Goal: Navigation & Orientation: Find specific page/section

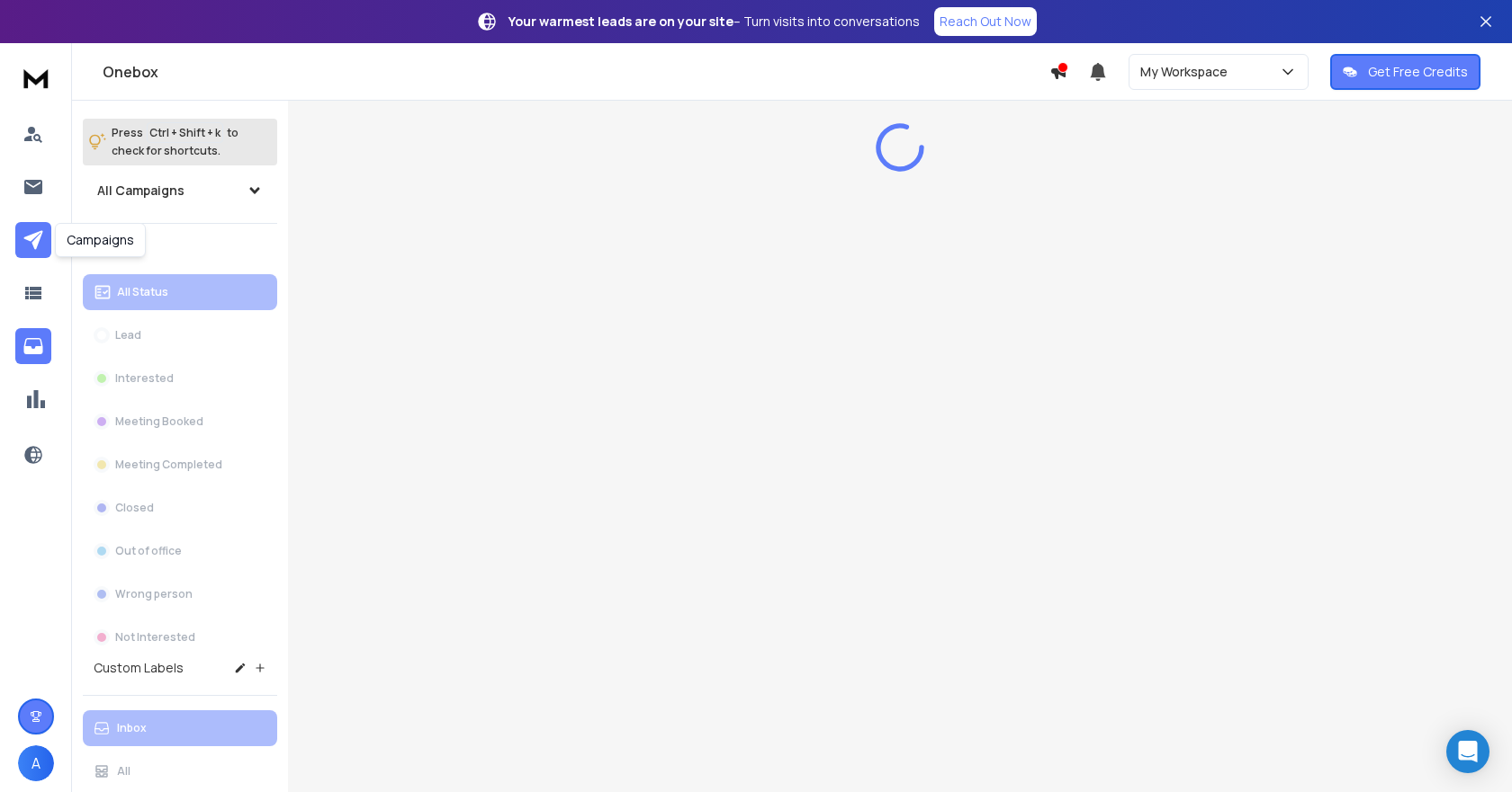
click at [34, 236] on icon at bounding box center [32, 239] width 19 height 19
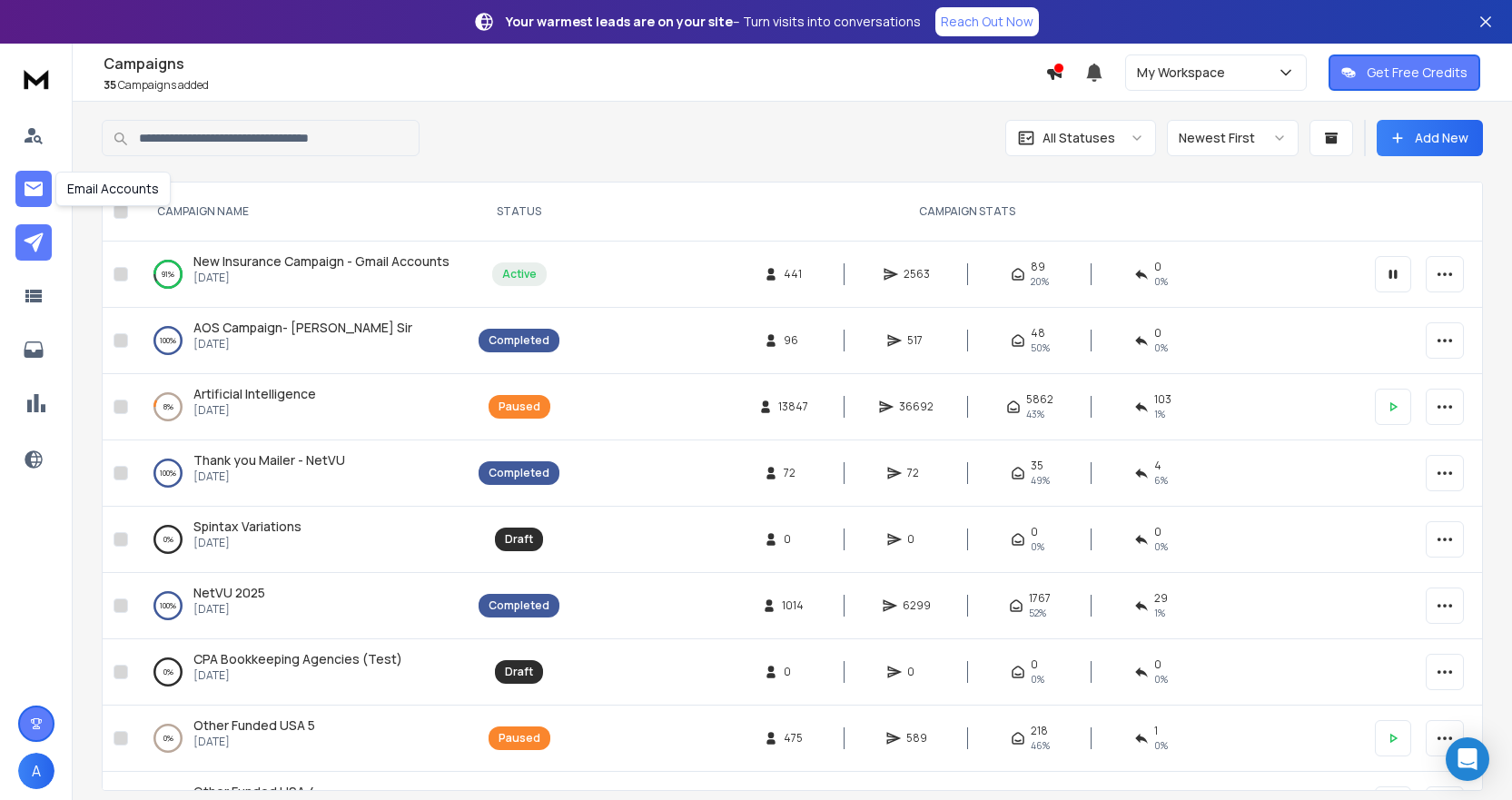
click at [42, 192] on icon at bounding box center [33, 190] width 19 height 15
click at [32, 356] on icon at bounding box center [33, 350] width 20 height 17
